Goal: Communication & Community: Answer question/provide support

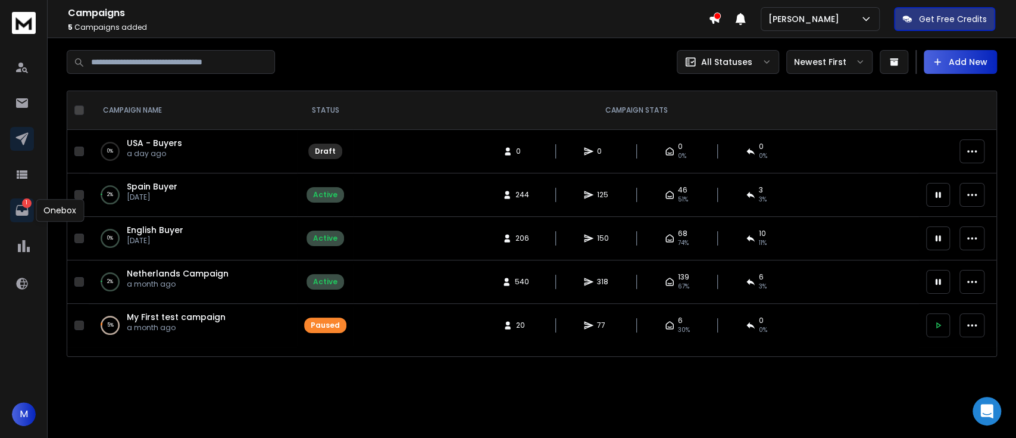
click at [28, 202] on p "1" at bounding box center [27, 203] width 10 height 10
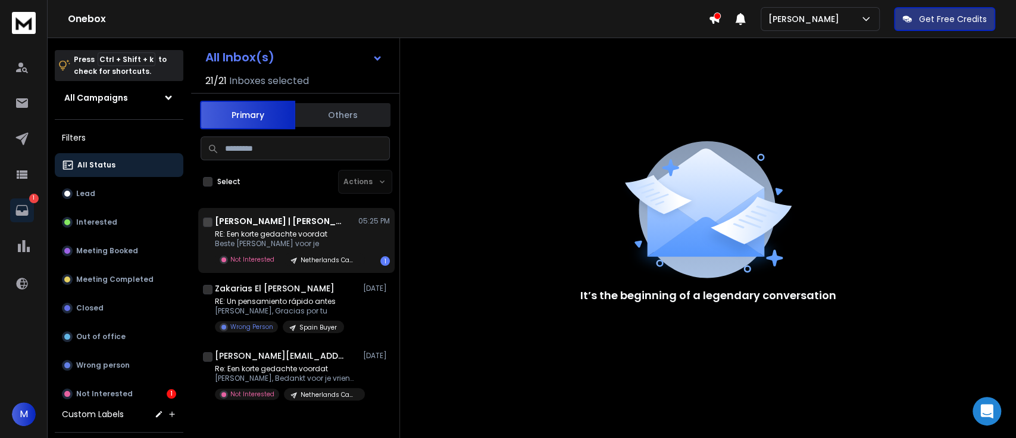
click at [262, 239] on p "Beste Ryan Bedankt voor je" at bounding box center [286, 244] width 143 height 10
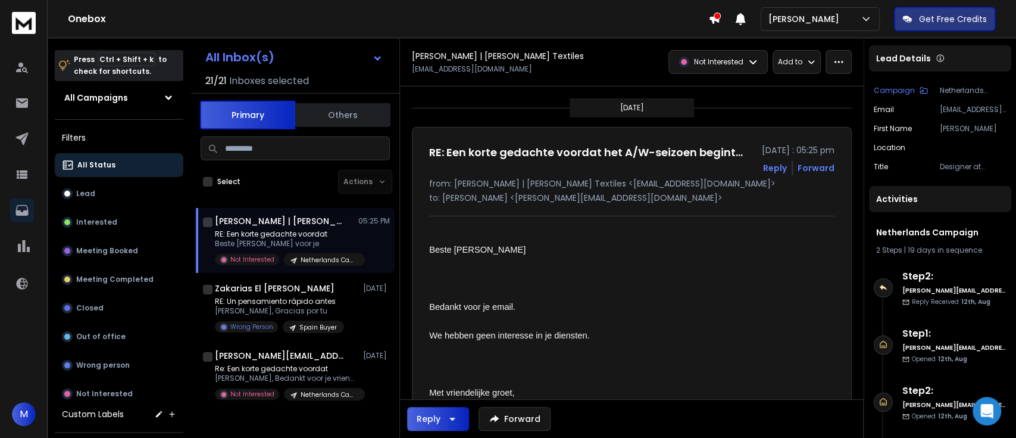
scroll to position [79, 0]
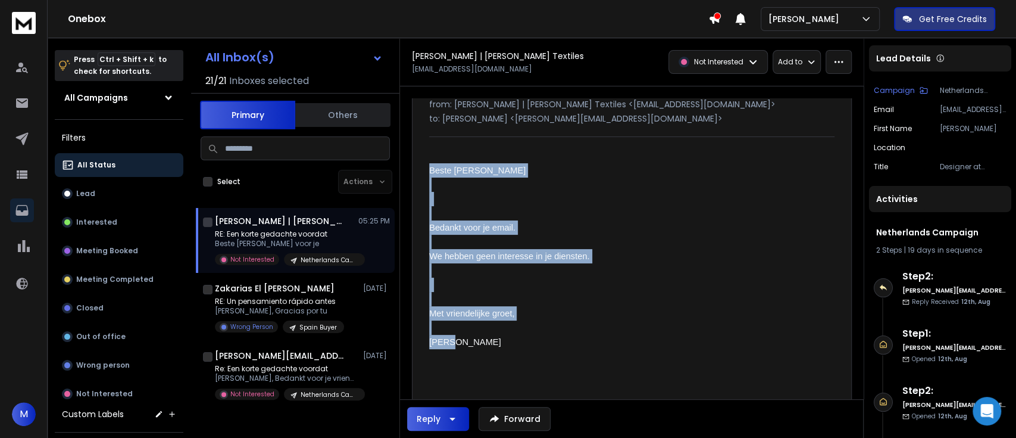
drag, startPoint x: 429, startPoint y: 173, endPoint x: 505, endPoint y: 342, distance: 185.4
copy div "Beste Ryan Bedankt voor je email. We hebben geen interesse in je diensten. Met …"
